Goal: Task Accomplishment & Management: Complete application form

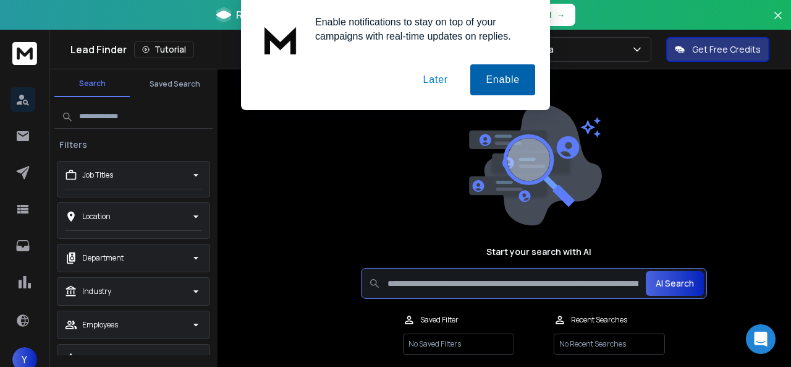
click at [497, 79] on button "Enable" at bounding box center [502, 79] width 65 height 31
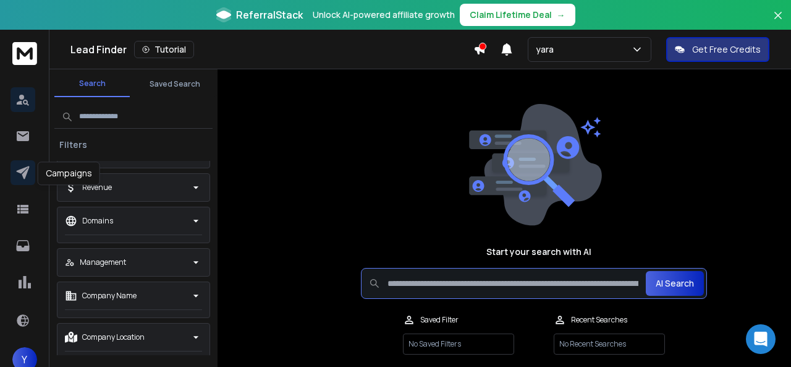
click at [22, 179] on icon at bounding box center [22, 172] width 15 height 15
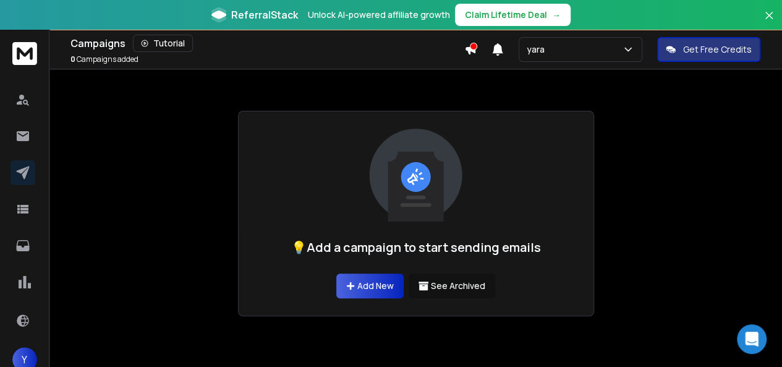
scroll to position [94, 0]
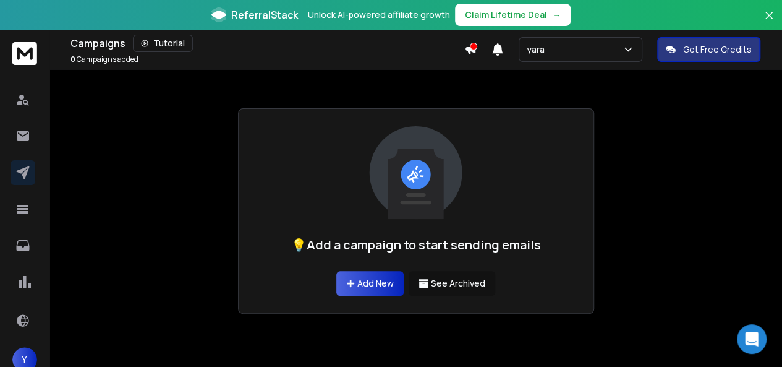
click at [367, 280] on link "Add New" at bounding box center [369, 283] width 67 height 25
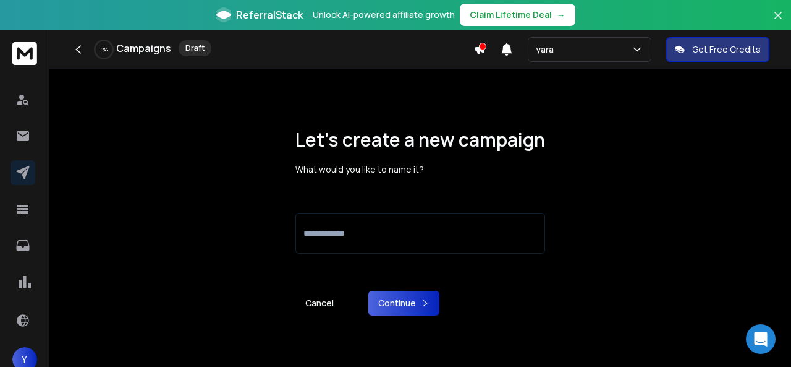
click at [363, 234] on input at bounding box center [420, 233] width 250 height 41
click at [220, 197] on div "Let’s create a new campaign What would you like to name it? Cancel Continue" at bounding box center [395, 173] width 791 height 286
click at [383, 250] on input at bounding box center [420, 233] width 250 height 41
type input "**********"
click at [240, 221] on div "**********" at bounding box center [395, 173] width 791 height 286
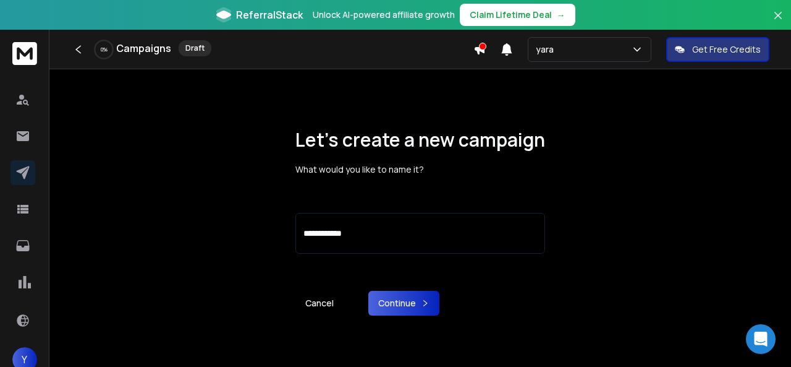
click at [420, 307] on button "Continue" at bounding box center [403, 303] width 71 height 25
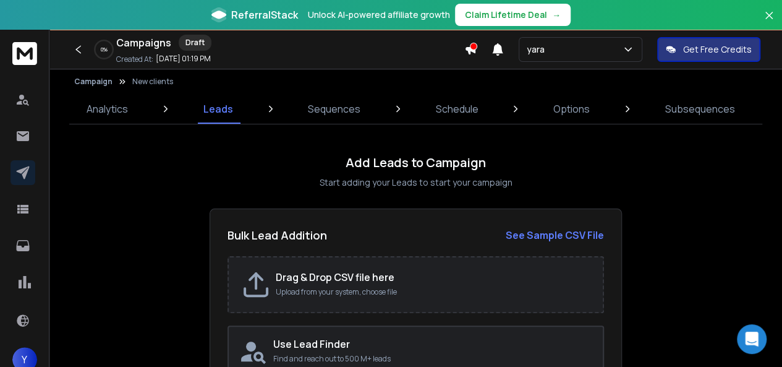
scroll to position [9, 0]
